Goal: Check status: Check status

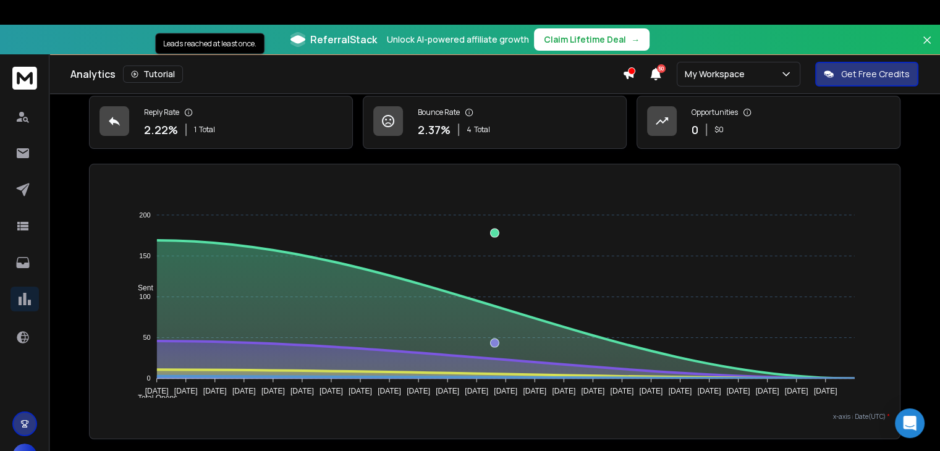
scroll to position [134, 0]
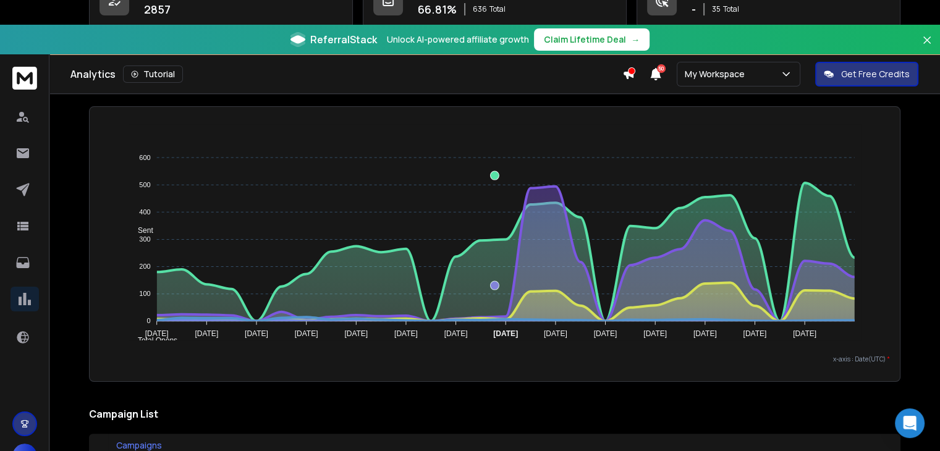
scroll to position [197, 0]
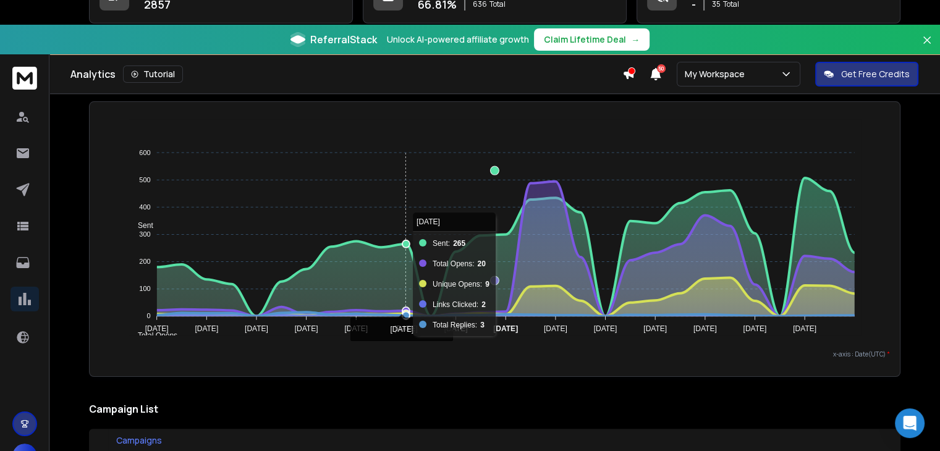
click at [409, 242] on foreignobject "Sent Total Opens Unique Opens Links Clicked Total Replies" at bounding box center [495, 227] width 732 height 216
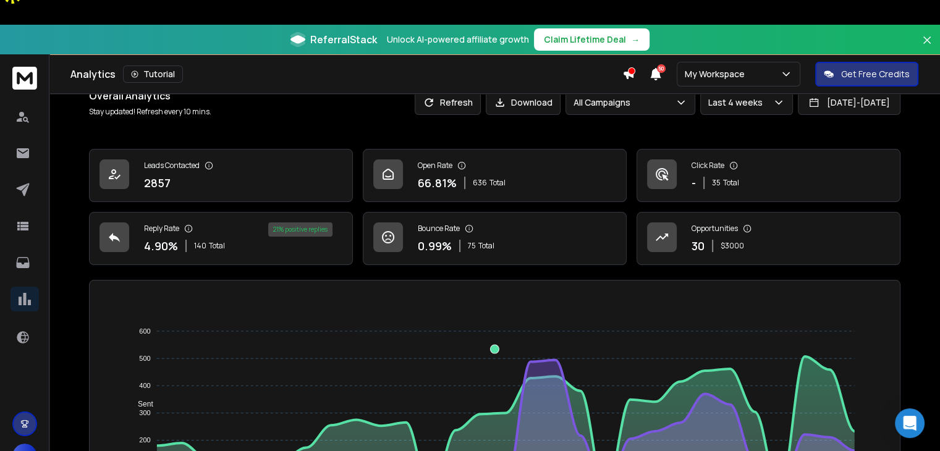
scroll to position [11, 0]
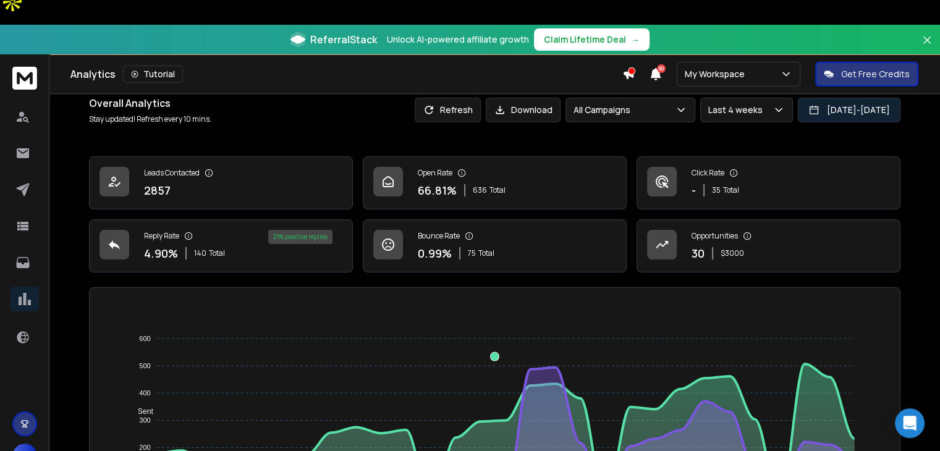
click at [798, 98] on button "17 Sep 2025 - 15 Oct 2025" at bounding box center [849, 110] width 103 height 25
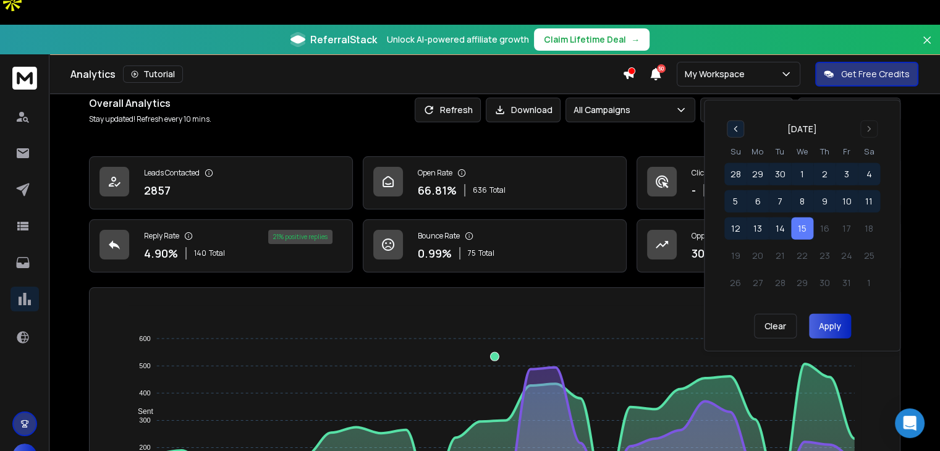
click at [739, 134] on button "Go to previous month" at bounding box center [735, 129] width 17 height 17
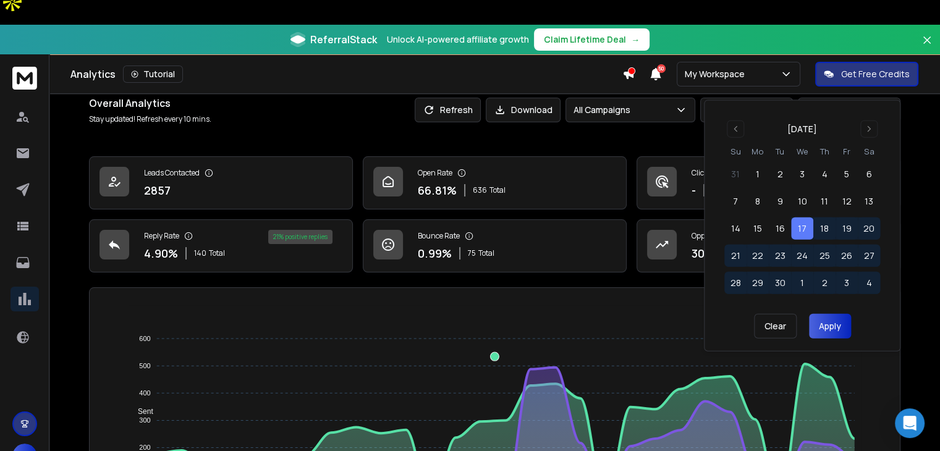
click at [867, 248] on button "27" at bounding box center [869, 256] width 22 height 22
click at [865, 255] on button "27" at bounding box center [869, 256] width 22 height 22
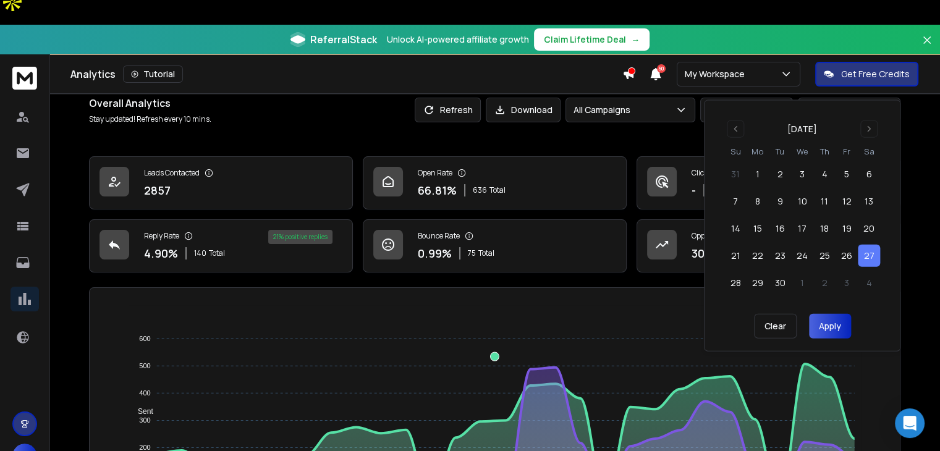
click at [865, 255] on button "27" at bounding box center [869, 256] width 22 height 22
drag, startPoint x: 830, startPoint y: 320, endPoint x: 865, endPoint y: 263, distance: 66.9
click at [865, 263] on div "September 2025 Su Mo Tu We Th Fr Sa 31 1 2 3 4 5 6 7 8 9 10 11 12 13 14 15 16 1…" at bounding box center [802, 226] width 195 height 250
click at [865, 263] on button "27" at bounding box center [869, 256] width 22 height 22
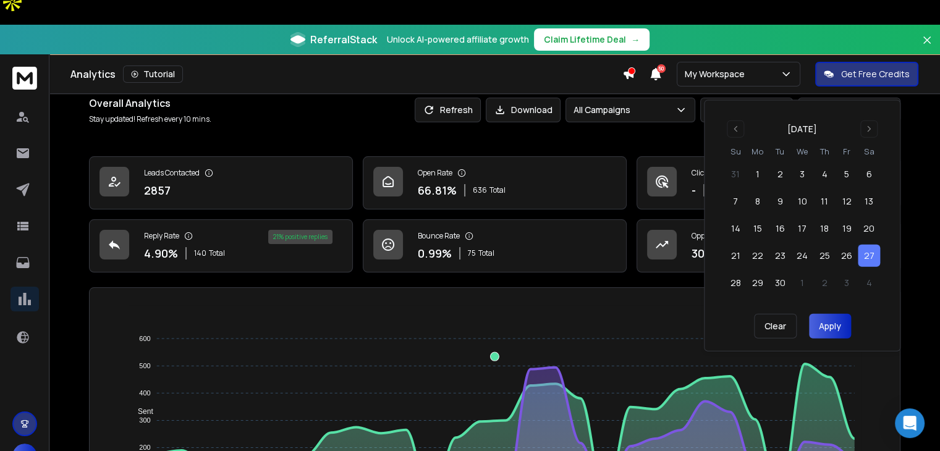
click at [865, 263] on button "27" at bounding box center [869, 256] width 22 height 22
click at [823, 315] on button "Apply" at bounding box center [830, 326] width 42 height 25
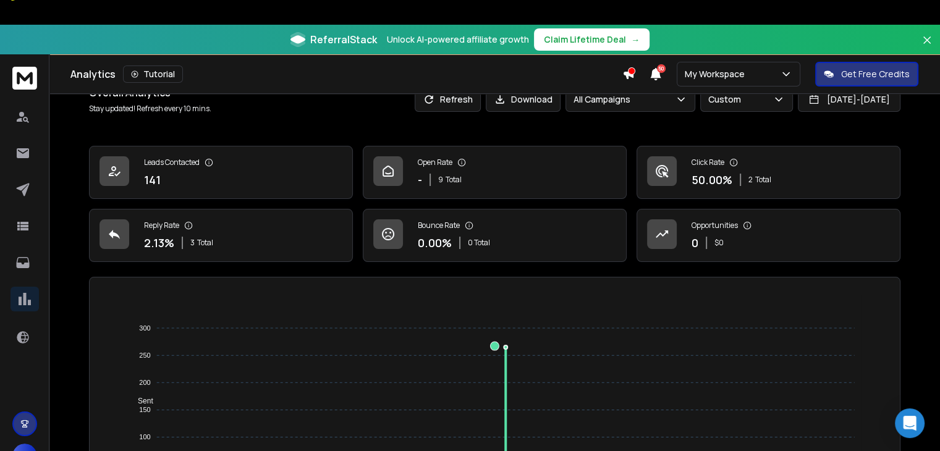
scroll to position [17, 0]
